Goal: Communication & Community: Answer question/provide support

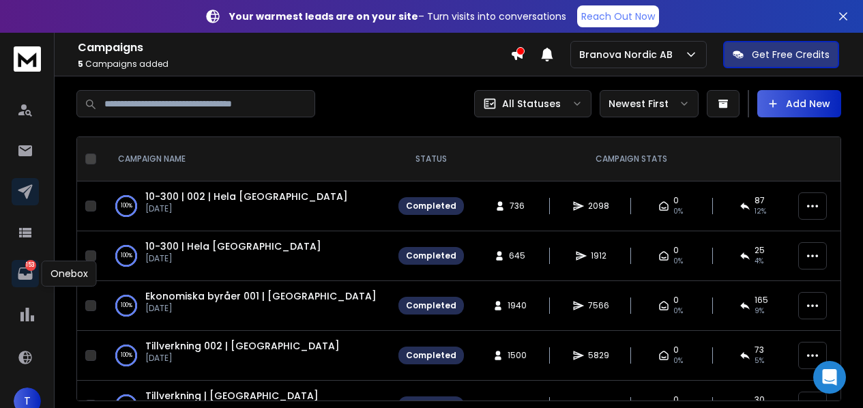
click at [23, 269] on icon at bounding box center [25, 273] width 16 height 16
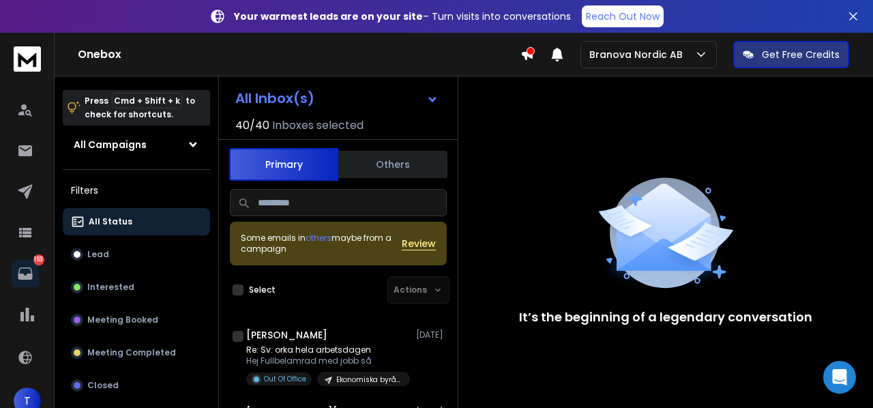
click at [110, 220] on p "All Status" at bounding box center [111, 221] width 44 height 11
drag, startPoint x: 458, startPoint y: 261, endPoint x: 508, endPoint y: 251, distance: 50.8
click at [508, 251] on div "It’s the beginning of a legendary conversation" at bounding box center [666, 249] width 415 height 347
click at [25, 272] on icon at bounding box center [25, 273] width 16 height 16
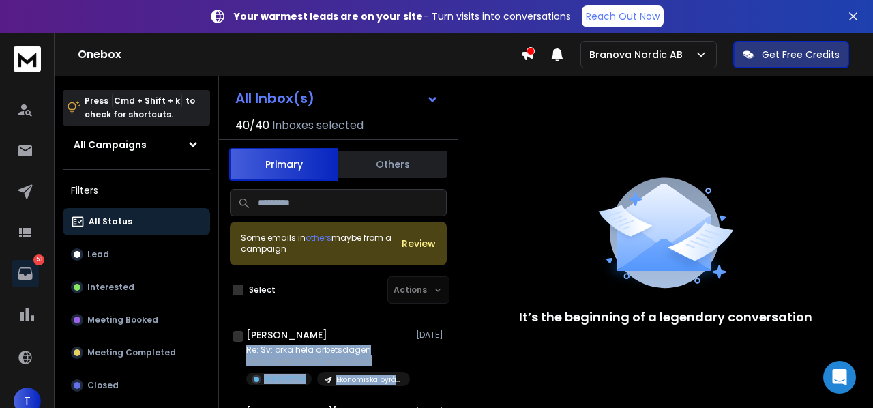
drag, startPoint x: 457, startPoint y: 334, endPoint x: 456, endPoint y: 392, distance: 58.0
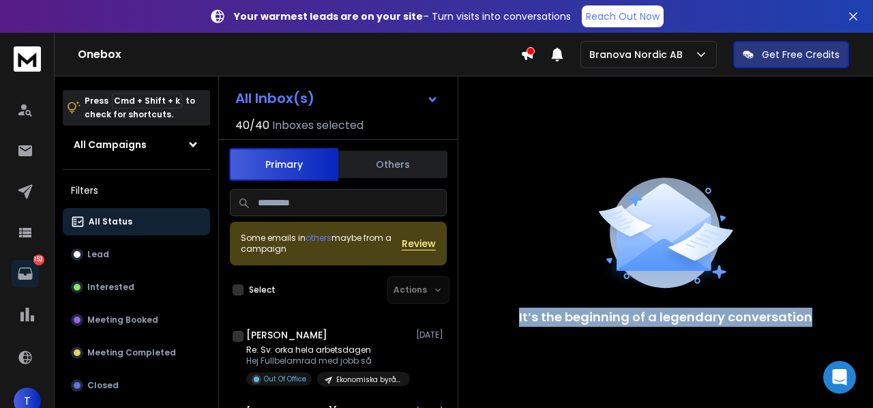
drag, startPoint x: 461, startPoint y: 265, endPoint x: 463, endPoint y: 360, distance: 95.5
click at [463, 360] on div "It’s the beginning of a legendary conversation" at bounding box center [666, 249] width 415 height 347
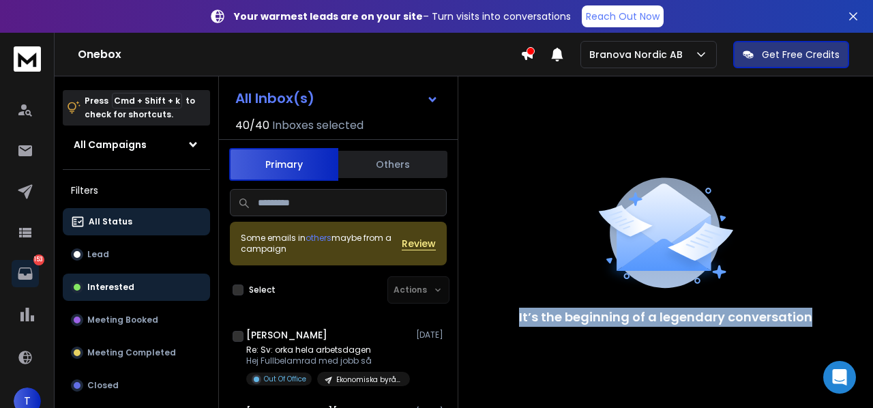
click at [110, 283] on p "Interested" at bounding box center [110, 287] width 47 height 11
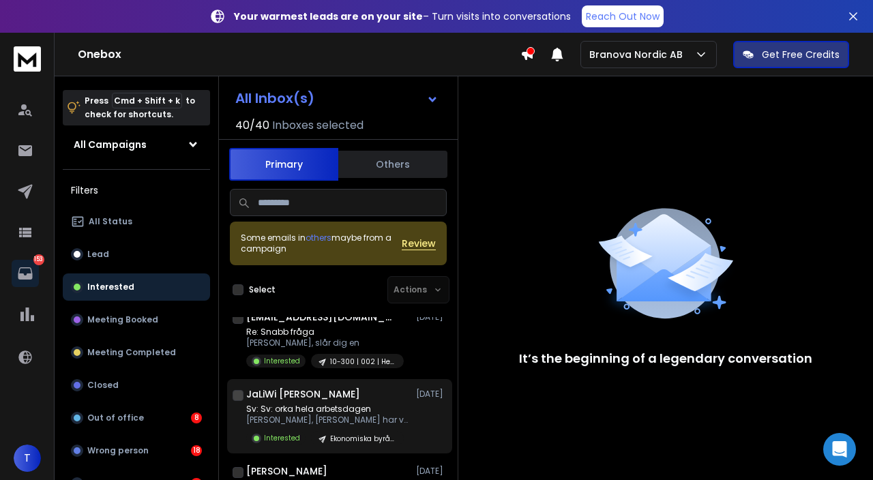
scroll to position [36, 0]
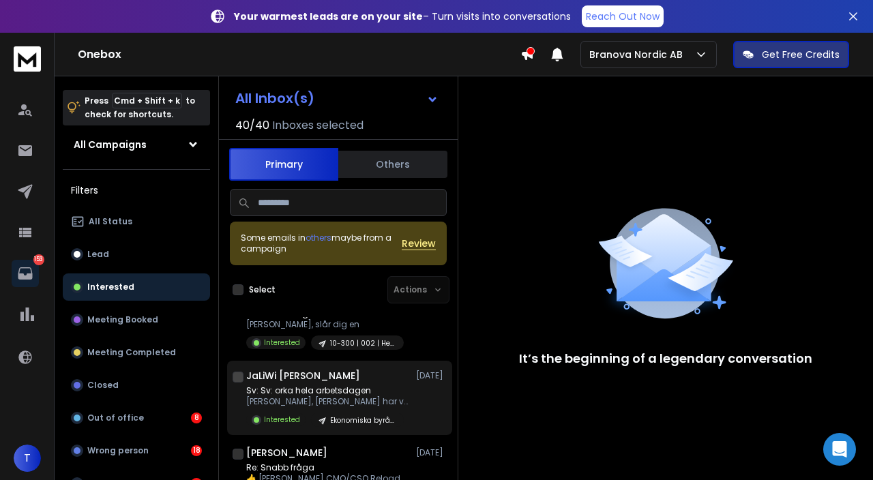
click at [308, 392] on p "Sv: Sv: orka hela arbetsdagen" at bounding box center [328, 390] width 164 height 11
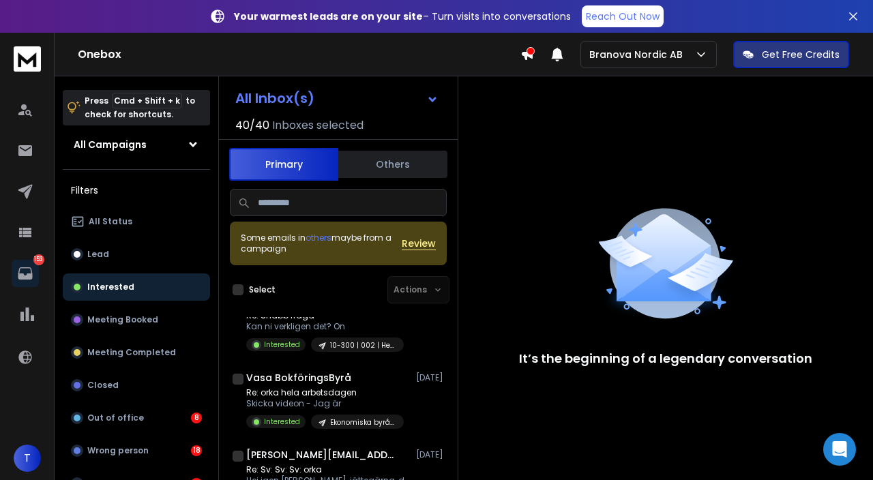
scroll to position [0, 0]
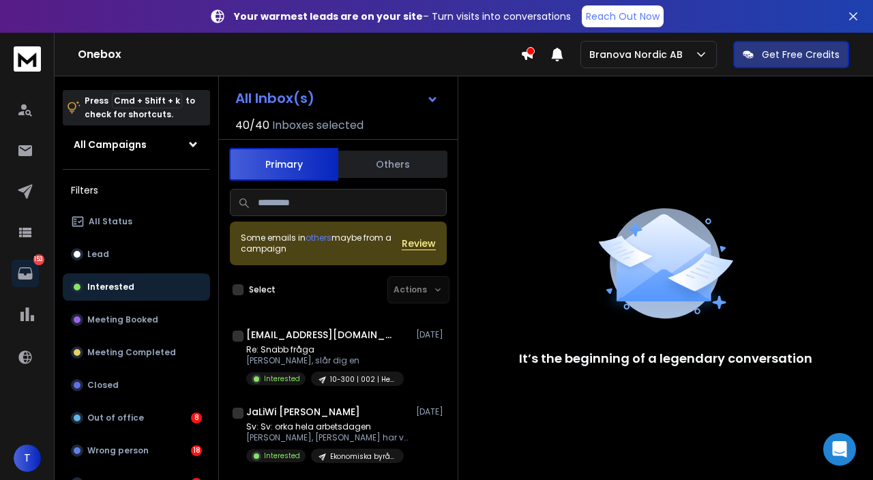
drag, startPoint x: 529, startPoint y: 169, endPoint x: 766, endPoint y: 334, distance: 288.6
click at [766, 334] on div "It’s the beginning of a legendary conversation" at bounding box center [666, 280] width 415 height 408
